Goal: Communication & Community: Answer question/provide support

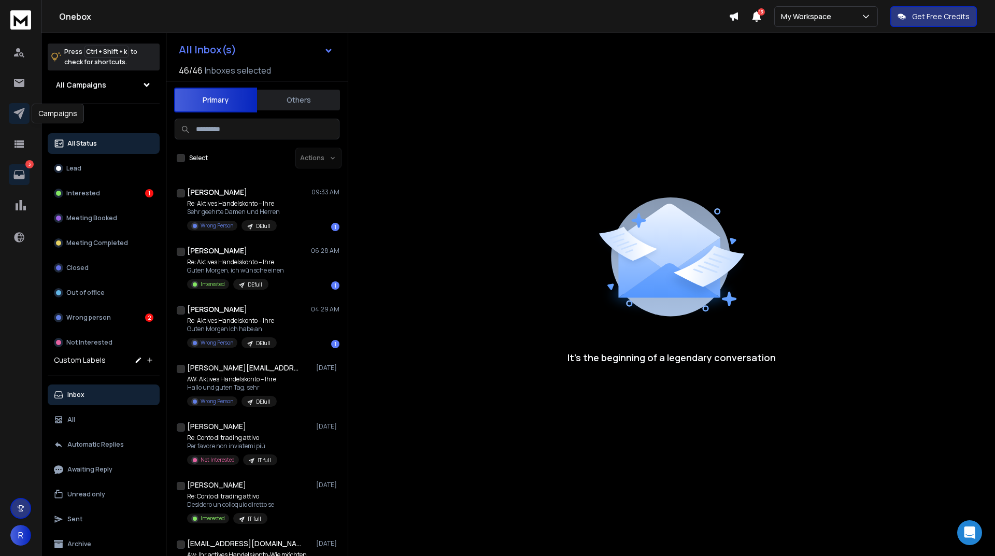
click at [13, 112] on icon at bounding box center [19, 113] width 12 height 12
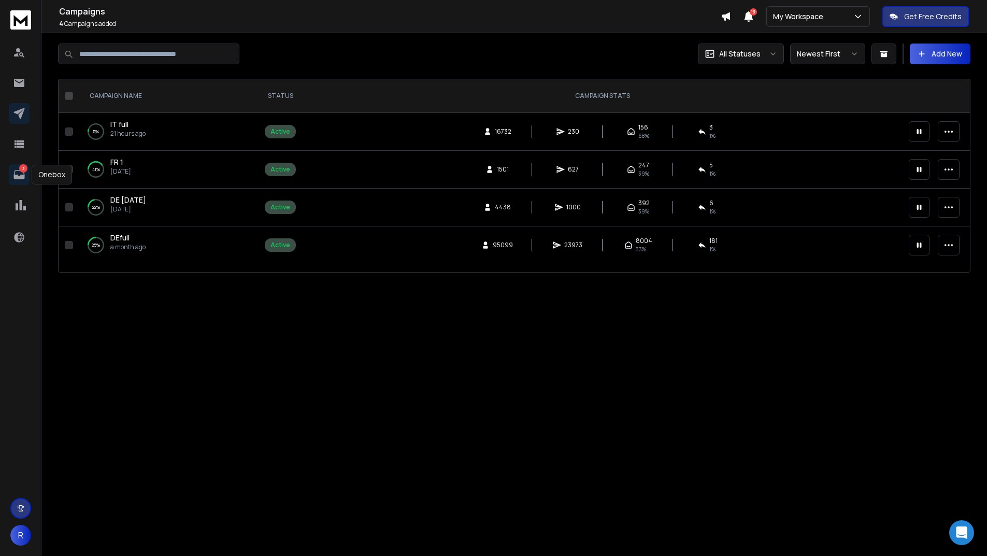
click at [19, 172] on icon at bounding box center [19, 174] width 12 height 12
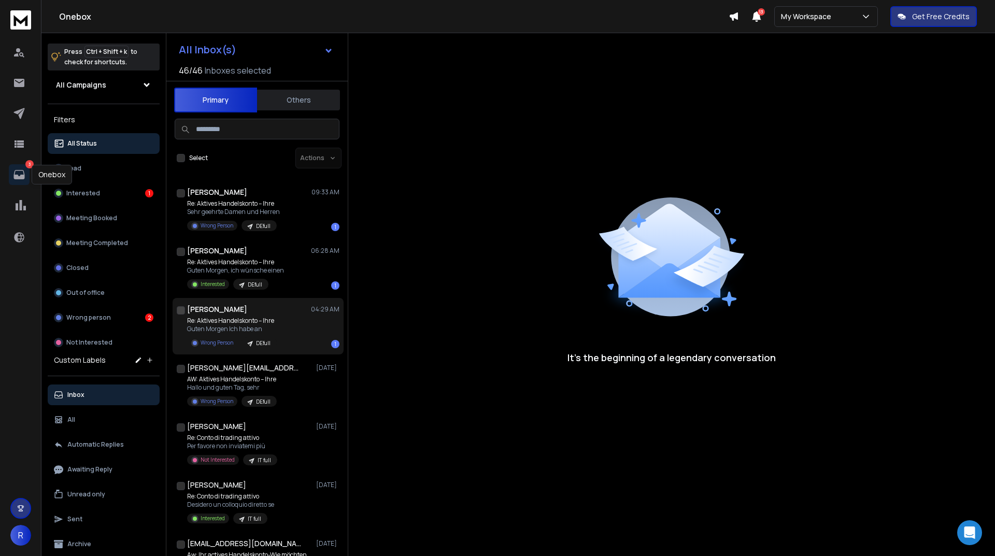
click at [283, 332] on div "Re: Aktives Handelskonto – Ihre Guten Morgen Ich habe an Wrong Person DEfull 1" at bounding box center [263, 333] width 152 height 32
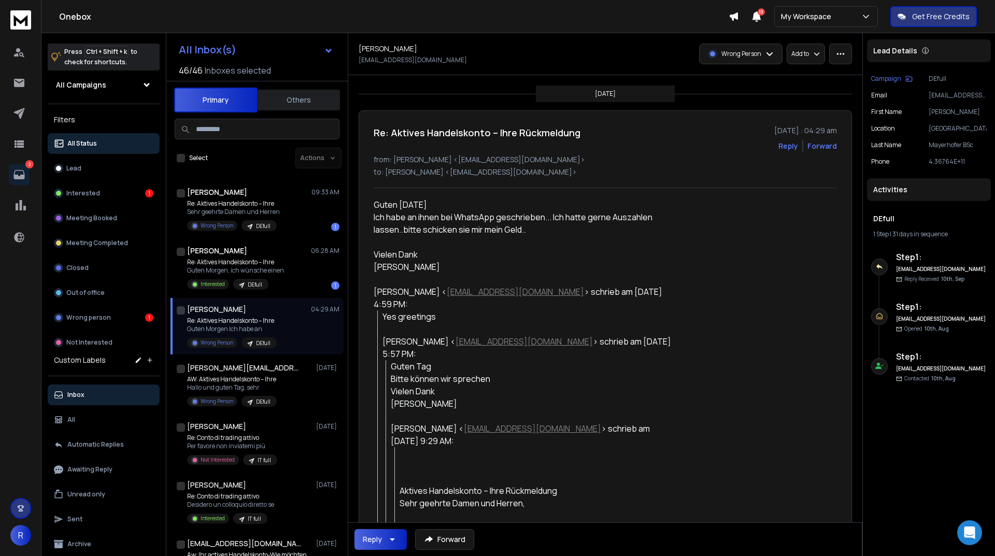
drag, startPoint x: 375, startPoint y: 191, endPoint x: 555, endPoint y: 255, distance: 190.9
click at [555, 255] on div "Re: Aktives Handelskonto – Ihre Rückmeldung 10 September 2025 : 04:29 am Reply …" at bounding box center [605, 538] width 463 height 827
click at [486, 260] on div "Vielen Dank" at bounding box center [525, 254] width 303 height 12
drag, startPoint x: 367, startPoint y: 189, endPoint x: 495, endPoint y: 275, distance: 154.2
click at [495, 275] on div "Re: Aktives Handelskonto – Ihre Rückmeldung 10 September 2025 : 04:29 am Reply …" at bounding box center [605, 538] width 493 height 857
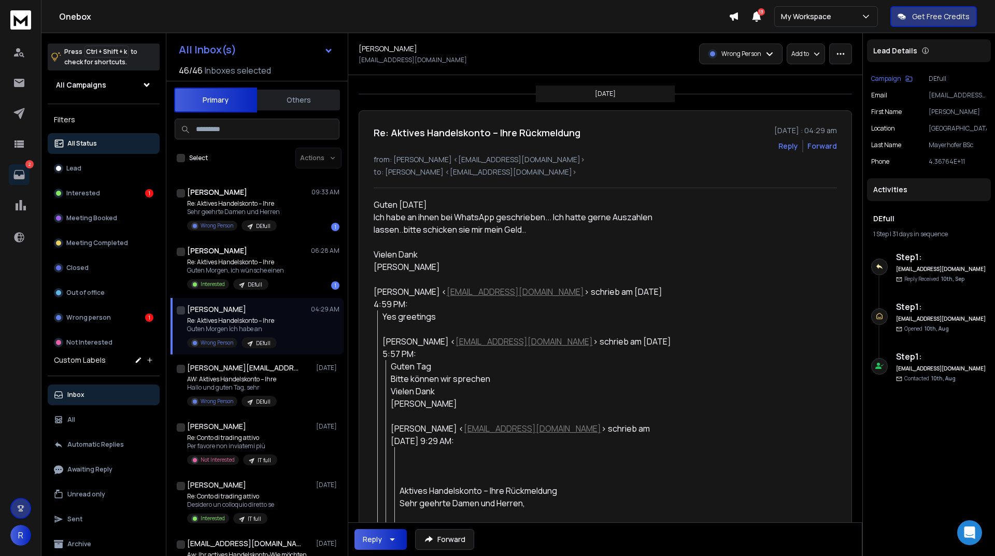
click at [626, 203] on div "Guten Morgen Ich habe an ihnen bei WhatsApp geschrieben... Ich hatte gerne Ausz…" at bounding box center [525, 235] width 303 height 75
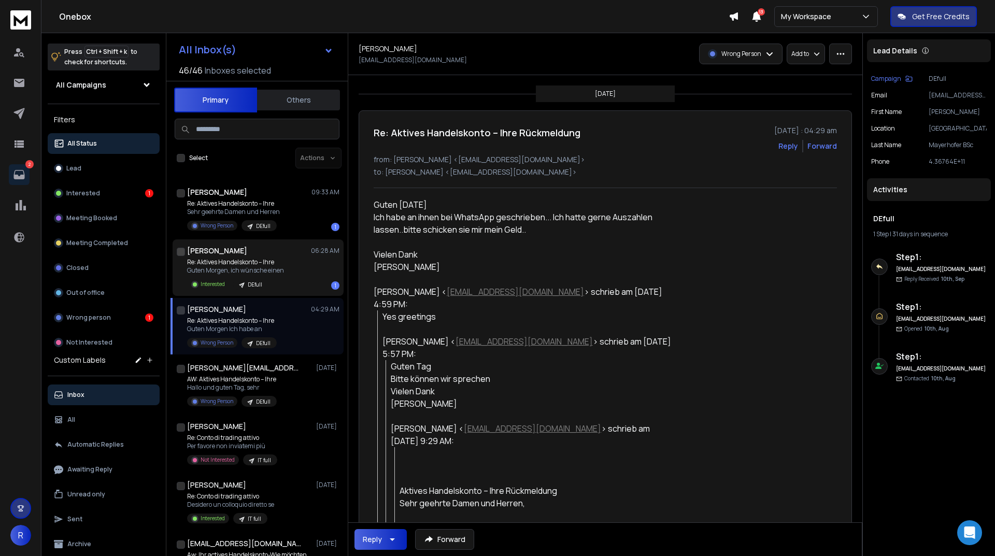
click at [248, 253] on div "Maxi Metze 06:28 AM" at bounding box center [263, 251] width 152 height 10
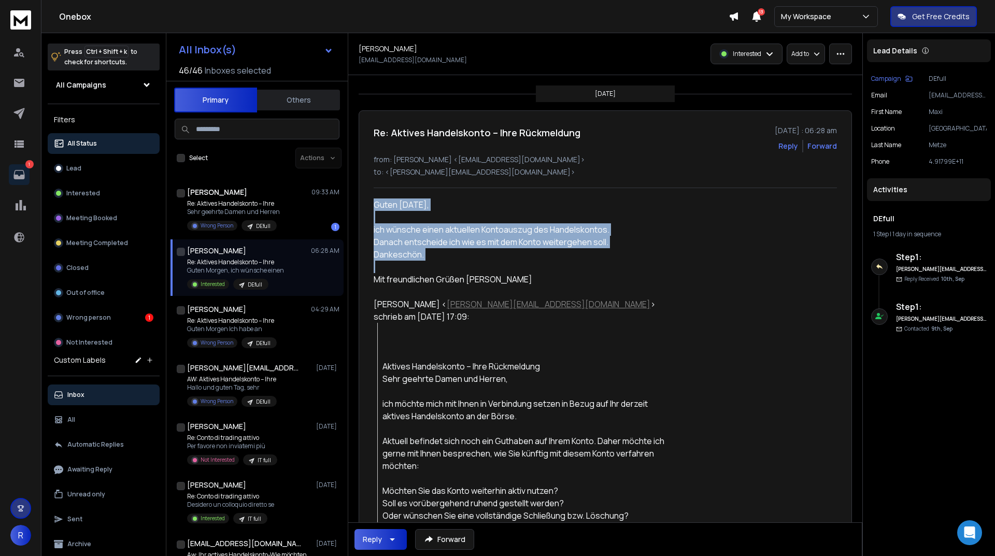
drag, startPoint x: 374, startPoint y: 198, endPoint x: 472, endPoint y: 266, distance: 119.7
click at [472, 266] on div "Re: Aktives Handelskonto – Ihre Rückmeldung 10 September 2025 : 06:28 am Reply …" at bounding box center [605, 464] width 493 height 708
copy div "Guten Morgen, ich wünsche einen aktuellen Kontoauszug des Handelskontos. Danach…"
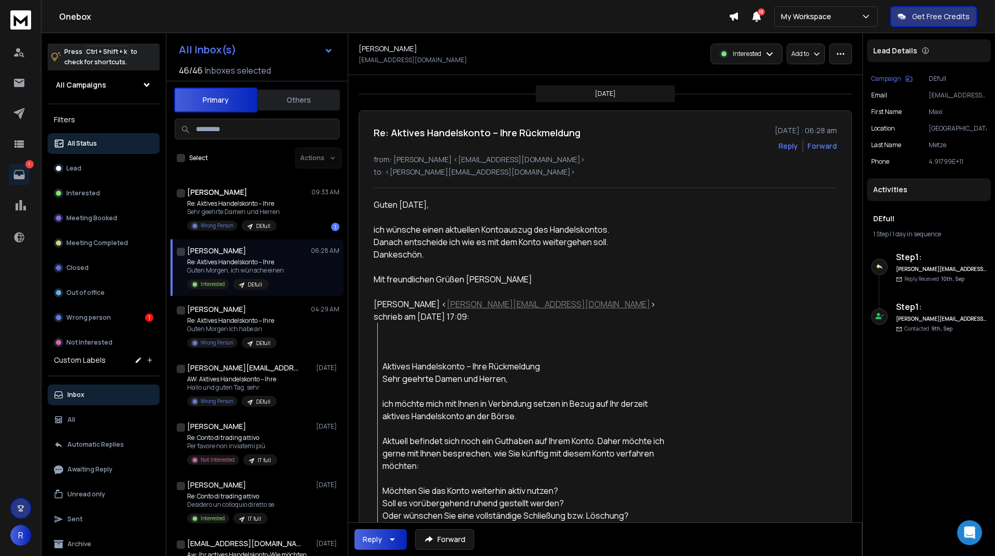
click at [638, 492] on div "Möchten Sie das Konto weiterhin aktiv nutzen? Soll es vorübergehend ruhend gest…" at bounding box center [529, 521] width 294 height 75
drag, startPoint x: 439, startPoint y: 156, endPoint x: 520, endPoint y: 153, distance: 80.4
click at [520, 153] on div "Re: Aktives Handelskonto – Ihre Rückmeldung 10 September 2025 : 06:28 am Reply …" at bounding box center [605, 151] width 463 height 52
click at [515, 156] on div "Re: Aktives Handelskonto – Ihre Rückmeldung 10 September 2025 : 06:28 am Reply …" at bounding box center [605, 151] width 463 height 52
click at [502, 165] on div "Re: Aktives Handelskonto – Ihre Rückmeldung 10 September 2025 : 06:28 am Reply …" at bounding box center [605, 151] width 463 height 52
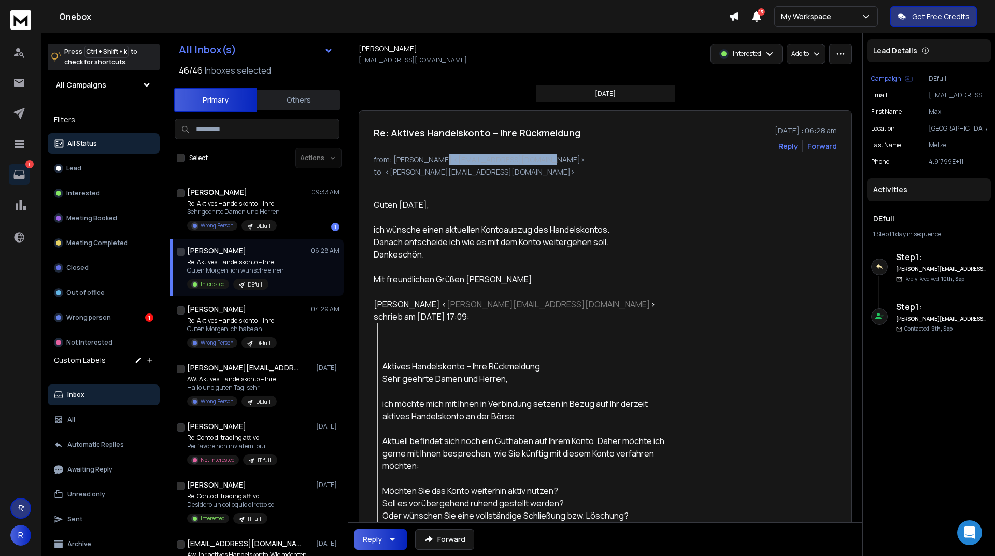
drag, startPoint x: 435, startPoint y: 159, endPoint x: 535, endPoint y: 161, distance: 99.5
click at [535, 161] on p "from: Maxi Metze <familiemetze2014@gmail.com>" at bounding box center [605, 159] width 463 height 10
copy p "familiemetze2014@gmail.com"
drag, startPoint x: 388, startPoint y: 171, endPoint x: 514, endPoint y: 175, distance: 127.0
click at [514, 175] on p "to: <elena.davidson@web-blockchain.com>" at bounding box center [605, 172] width 463 height 10
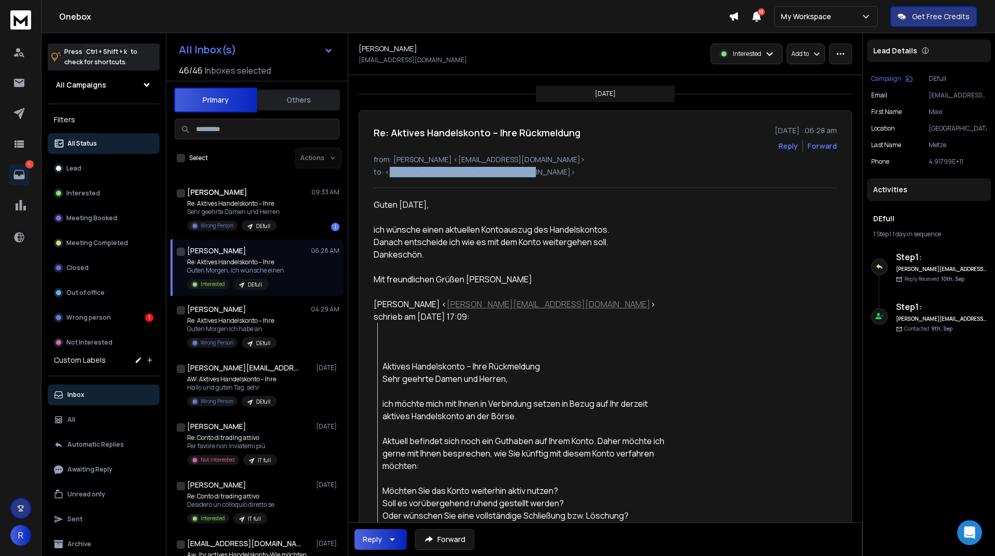
copy p "elena.davidson@web-blockchain.com"
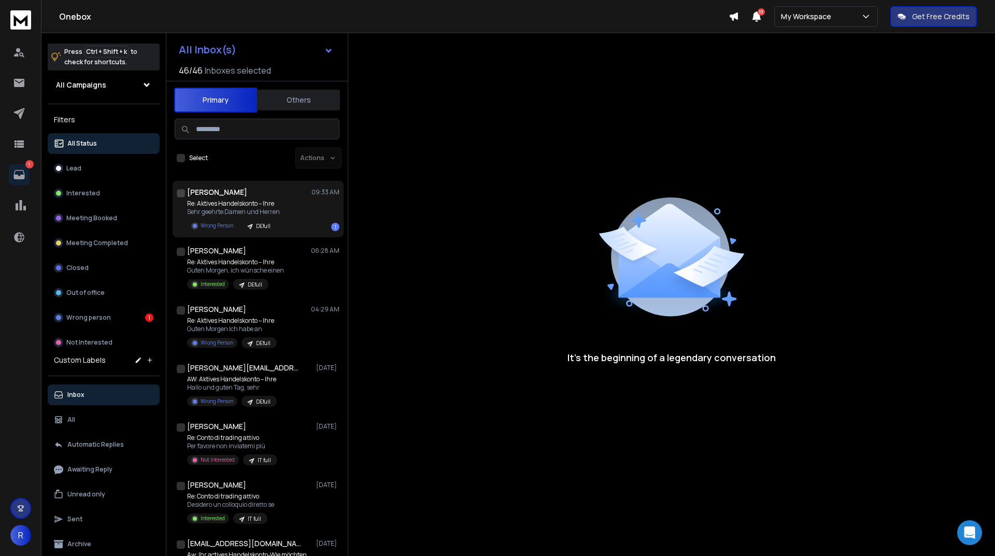
click at [258, 197] on div "Betti Bax 09:33 AM Re: Aktives Handelskonto – Ihre Sehr geehrte Damen und Herre…" at bounding box center [263, 209] width 152 height 44
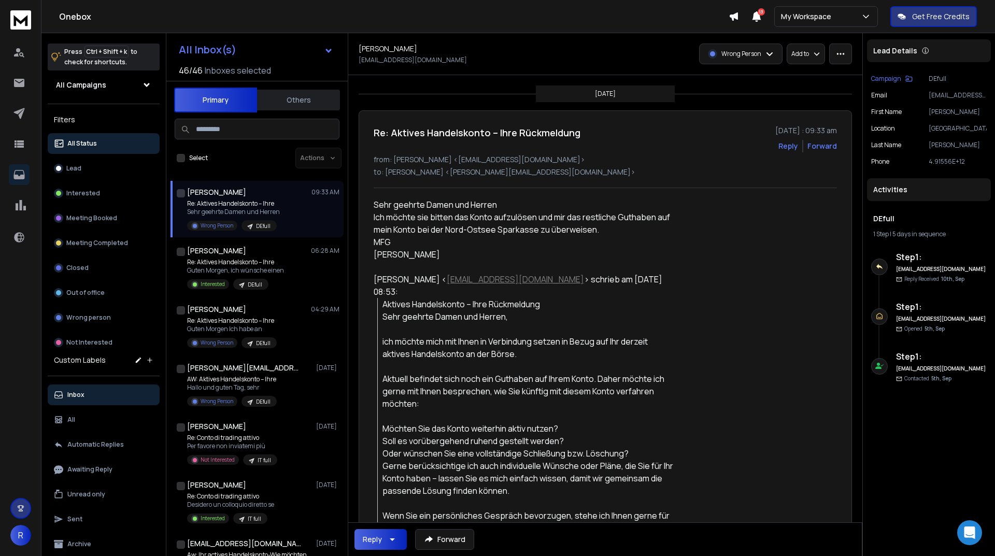
drag, startPoint x: 373, startPoint y: 201, endPoint x: 439, endPoint y: 267, distance: 93.4
click at [439, 267] on div "Re: Aktives Handelskonto – Ihre Rückmeldung 10 September 2025 : 09:33 am Reply …" at bounding box center [605, 433] width 493 height 646
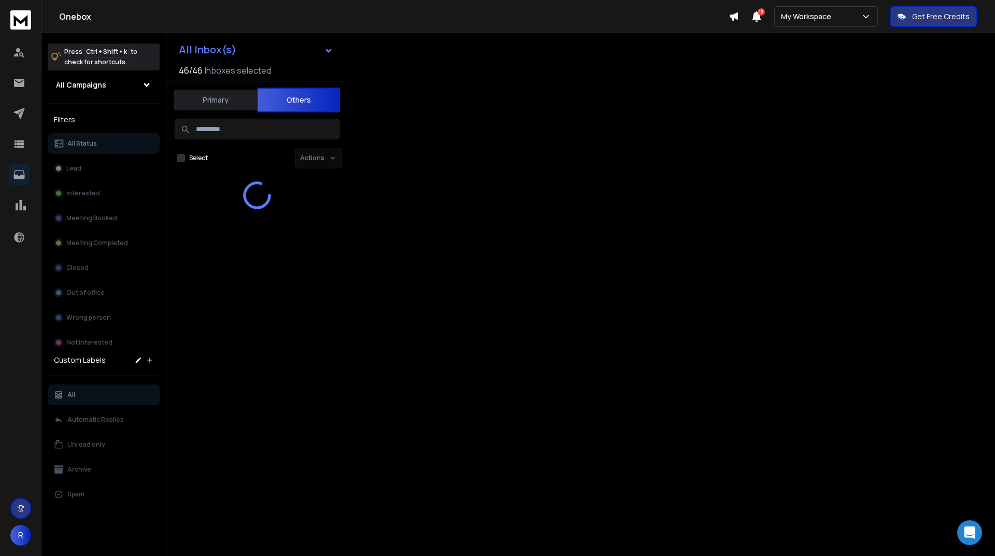
click at [298, 107] on button "Others" at bounding box center [298, 100] width 83 height 25
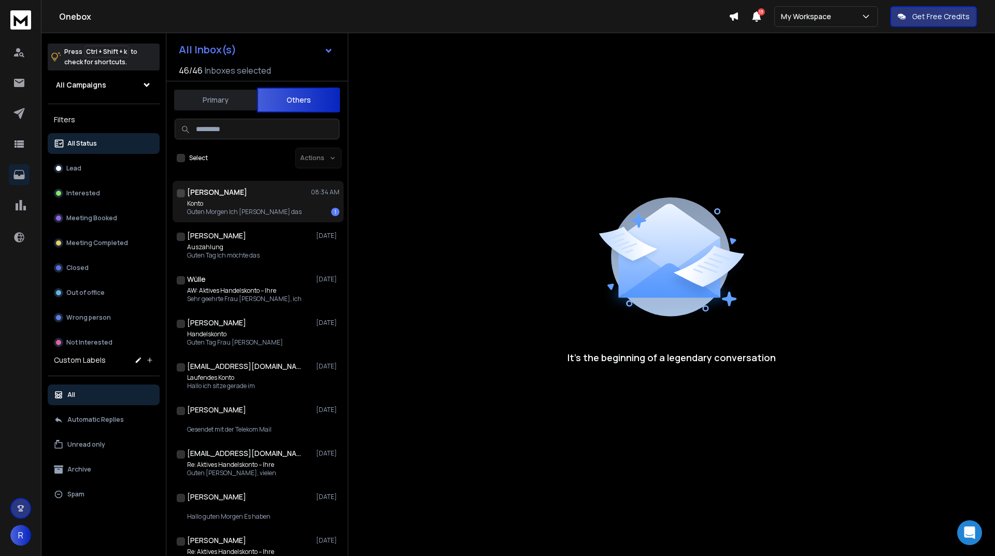
click at [276, 203] on div "Konto Guten Morgen Ich weiß das 1" at bounding box center [263, 207] width 152 height 17
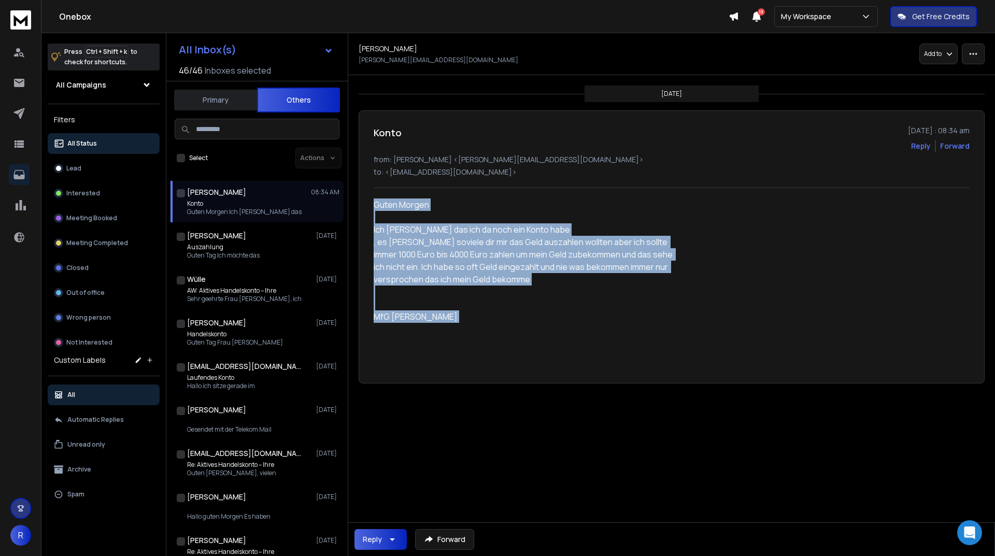
drag, startPoint x: 368, startPoint y: 197, endPoint x: 487, endPoint y: 331, distance: 178.7
click at [487, 331] on div "Konto 10 September 2025 : 08:34 am Reply Forward from: Maik Lietz <lietz.maik@g…" at bounding box center [672, 246] width 626 height 273
copy div "Guten Morgen Ich weiß das ich da noch ein Konto habe , es waren schon soviele d…"
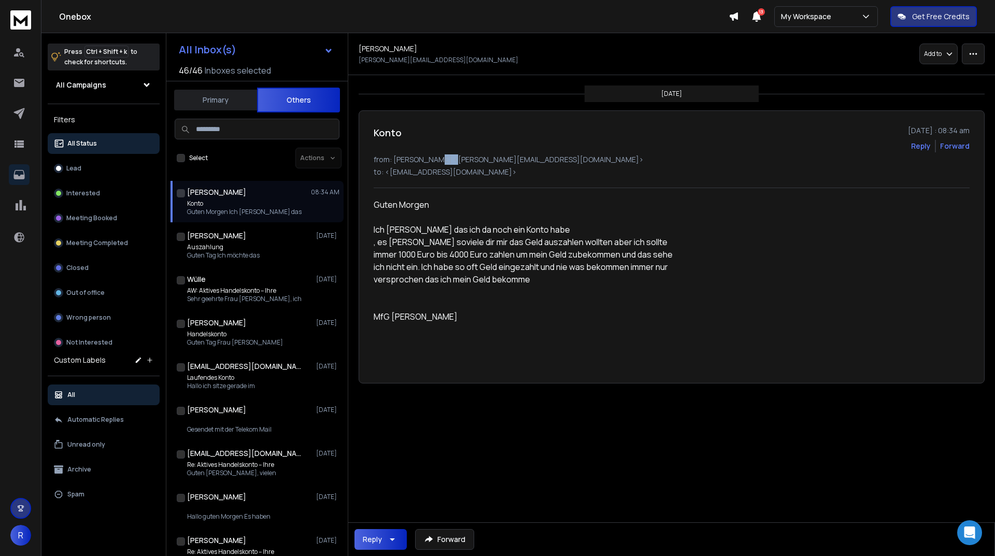
drag, startPoint x: 429, startPoint y: 156, endPoint x: 439, endPoint y: 160, distance: 10.5
click at [439, 160] on p "from: Maik Lietz <lietz.maik@gmx.de>" at bounding box center [672, 159] width 596 height 10
click at [436, 161] on p "from: Maik Lietz <lietz.maik@gmx.de>" at bounding box center [672, 159] width 596 height 10
drag, startPoint x: 432, startPoint y: 159, endPoint x: 496, endPoint y: 160, distance: 64.8
click at [496, 160] on p "from: Maik Lietz <lietz.maik@gmx.de>" at bounding box center [672, 159] width 596 height 10
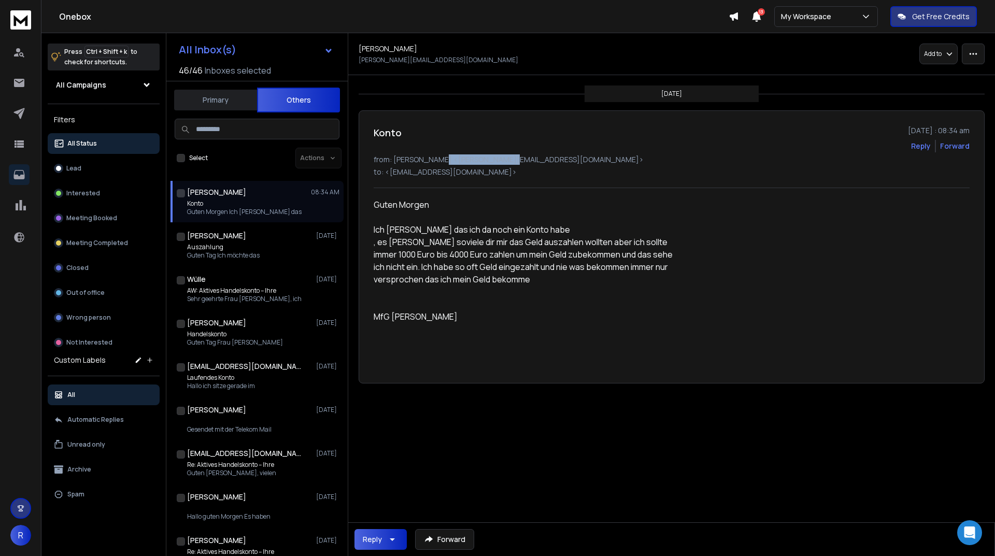
copy p "lietz.maik@gmx.de"
drag, startPoint x: 390, startPoint y: 170, endPoint x: 493, endPoint y: 171, distance: 103.6
click at [493, 171] on p "to: <support@web-blockchain.com>" at bounding box center [672, 172] width 596 height 10
copy p "support@web-blockchain.com"
click at [193, 105] on button "Primary" at bounding box center [215, 100] width 83 height 23
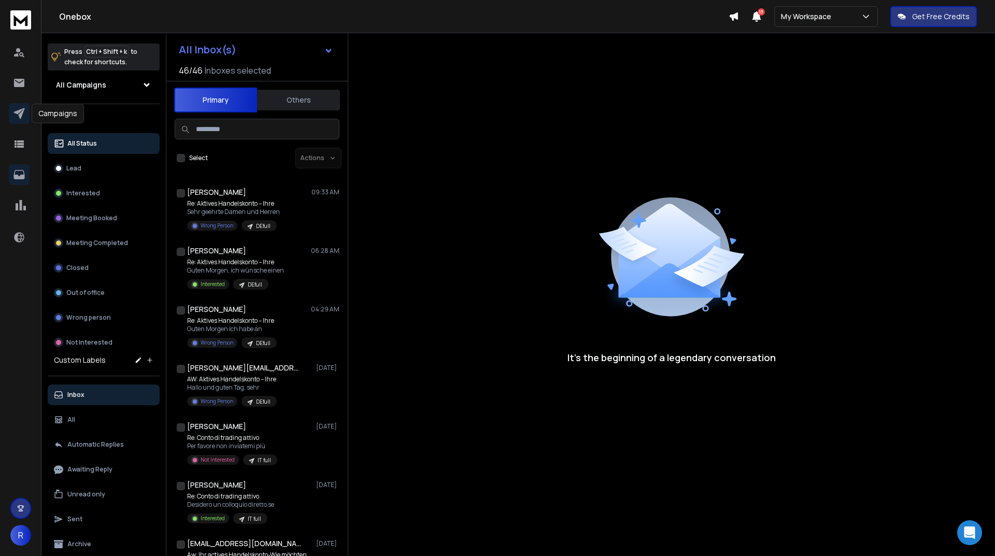
click at [21, 105] on link at bounding box center [19, 113] width 21 height 21
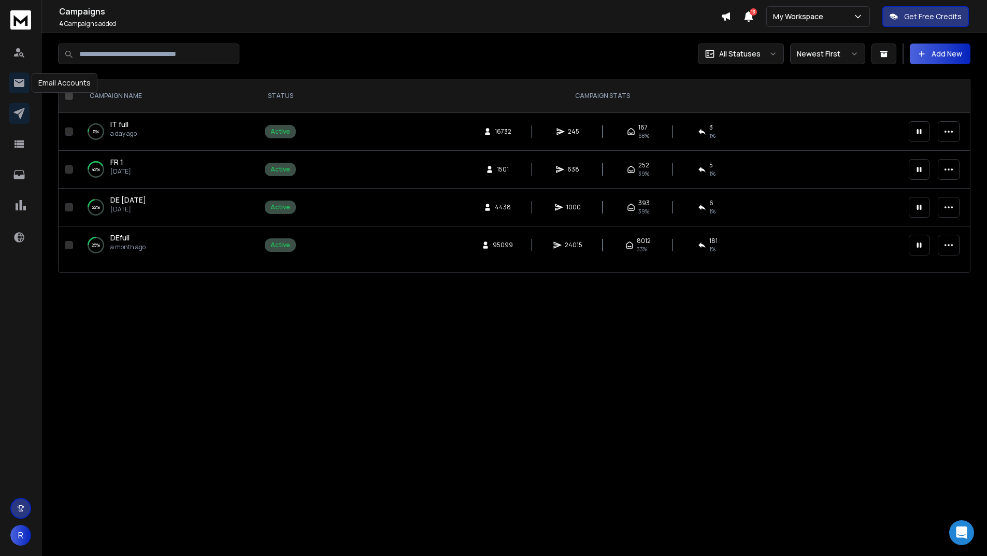
click at [21, 83] on icon at bounding box center [19, 83] width 10 height 8
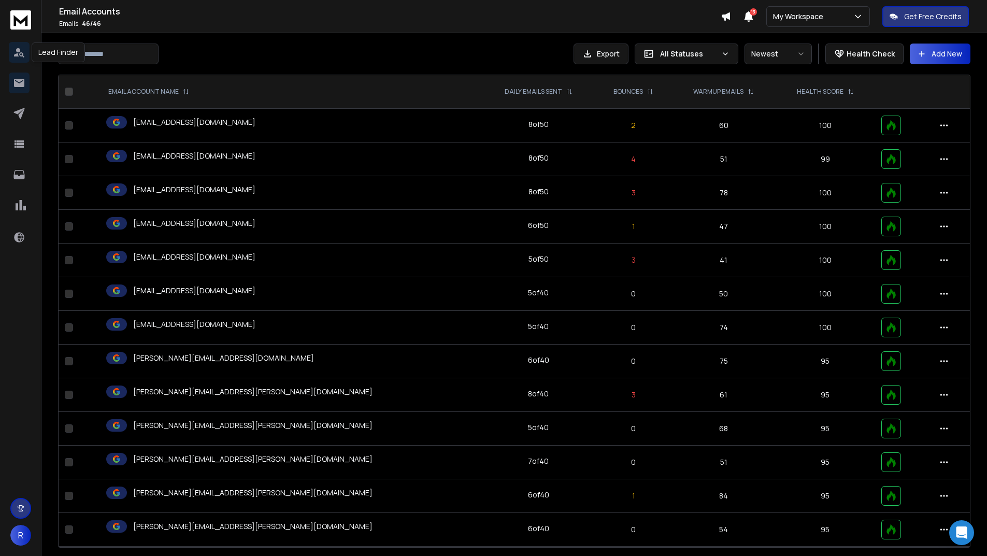
click at [26, 58] on link at bounding box center [19, 52] width 21 height 21
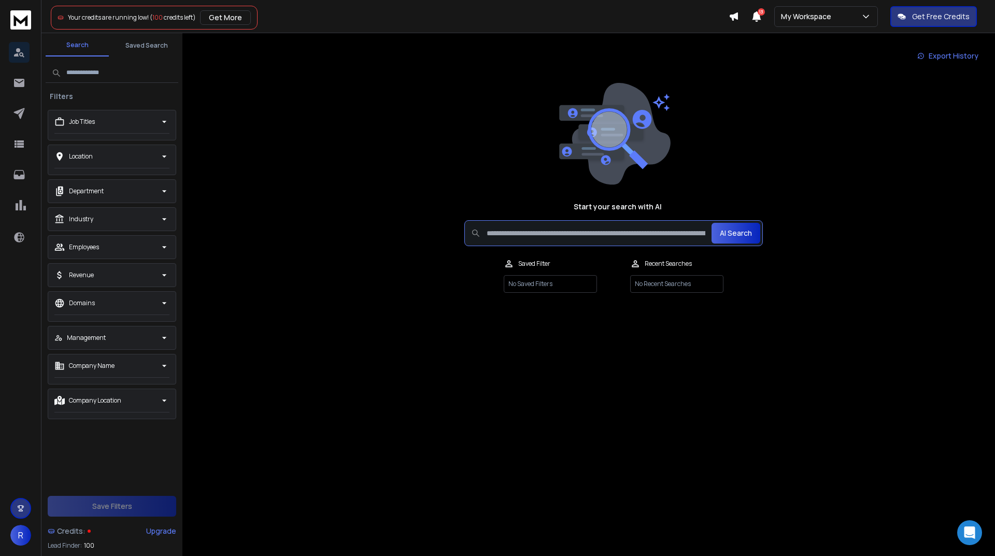
click at [5, 24] on div "R" at bounding box center [20, 278] width 41 height 556
click at [17, 19] on img at bounding box center [20, 19] width 21 height 19
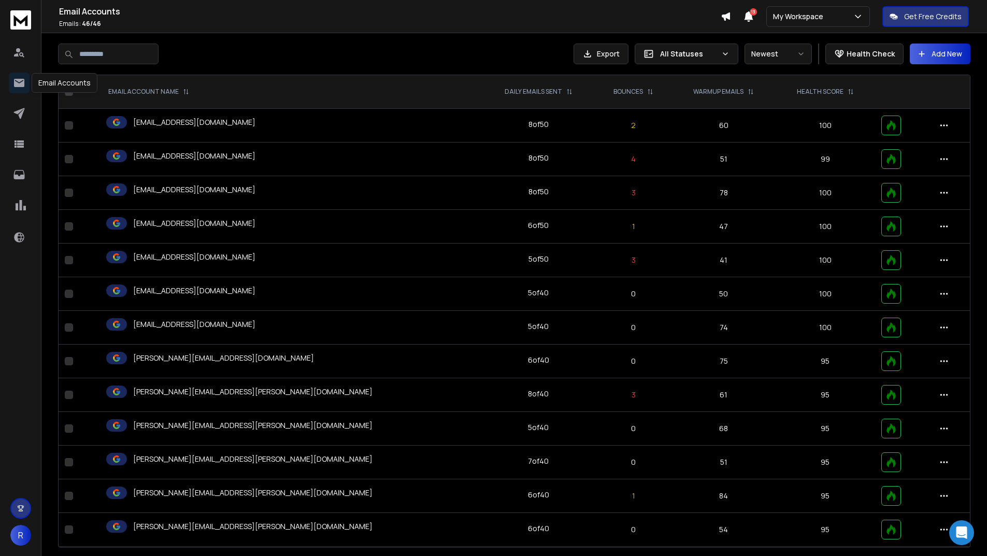
click at [17, 79] on icon at bounding box center [19, 83] width 10 height 8
click at [19, 112] on icon at bounding box center [18, 113] width 11 height 11
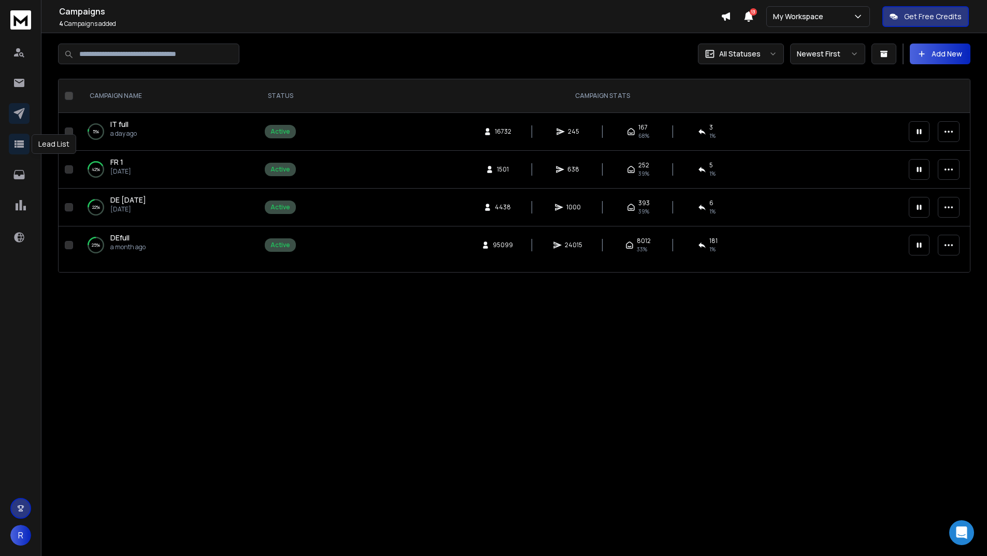
click at [27, 143] on link at bounding box center [19, 144] width 21 height 21
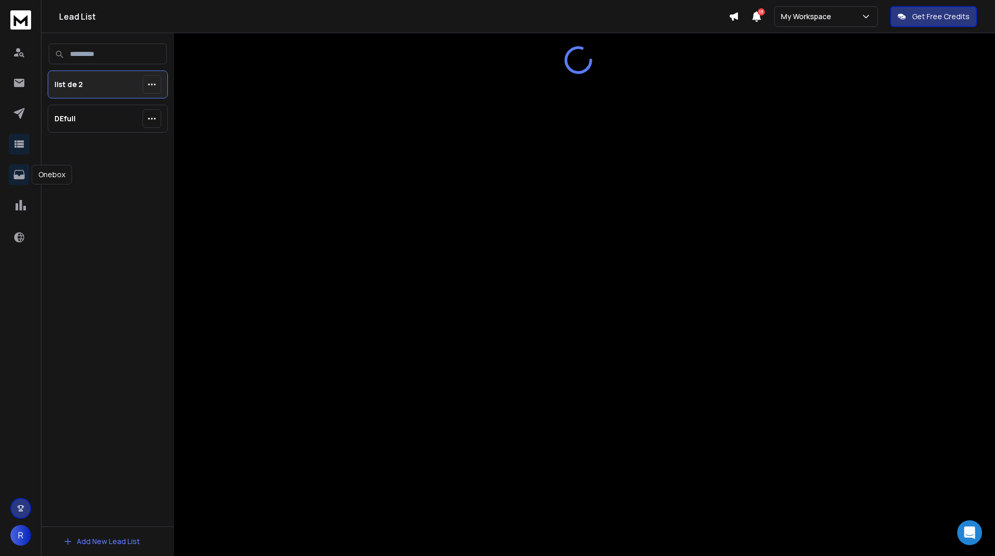
click at [15, 168] on icon at bounding box center [19, 174] width 12 height 12
